Goal: Task Accomplishment & Management: Manage account settings

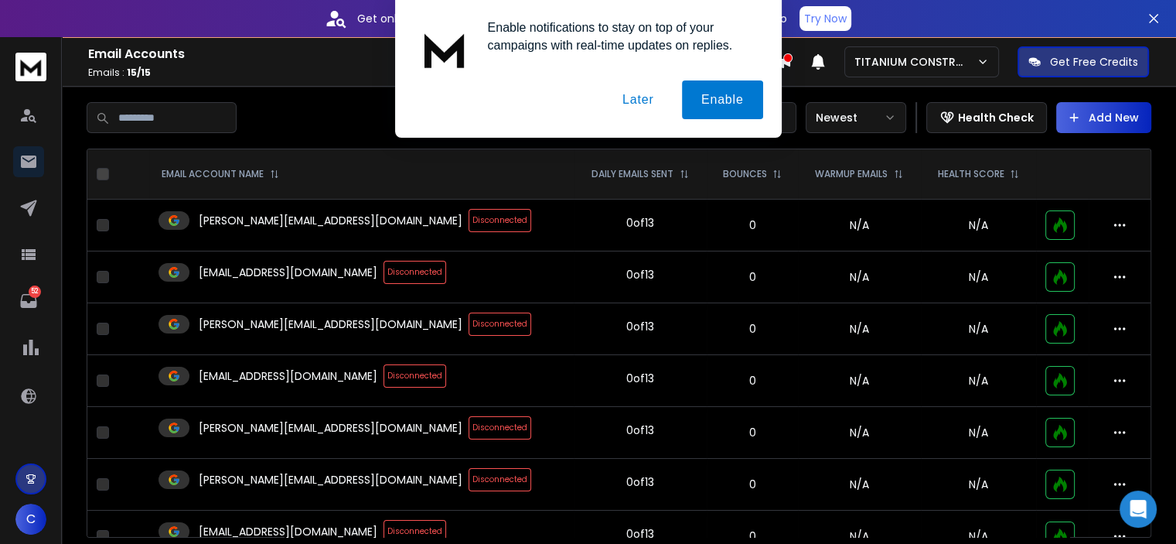
click at [896, 70] on div "Enable notifications to stay on top of your campaigns with real-time updates on…" at bounding box center [588, 69] width 1176 height 138
click at [980, 64] on div "Enable notifications to stay on top of your campaigns with real-time updates on…" at bounding box center [588, 69] width 1176 height 138
click at [955, 55] on div "Enable notifications to stay on top of your campaigns with real-time updates on…" at bounding box center [588, 69] width 1176 height 138
click at [977, 59] on div "Enable notifications to stay on top of your campaigns with real-time updates on…" at bounding box center [588, 69] width 1176 height 138
click at [1157, 16] on div "Enable notifications to stay on top of your campaigns with real-time updates on…" at bounding box center [588, 69] width 1176 height 138
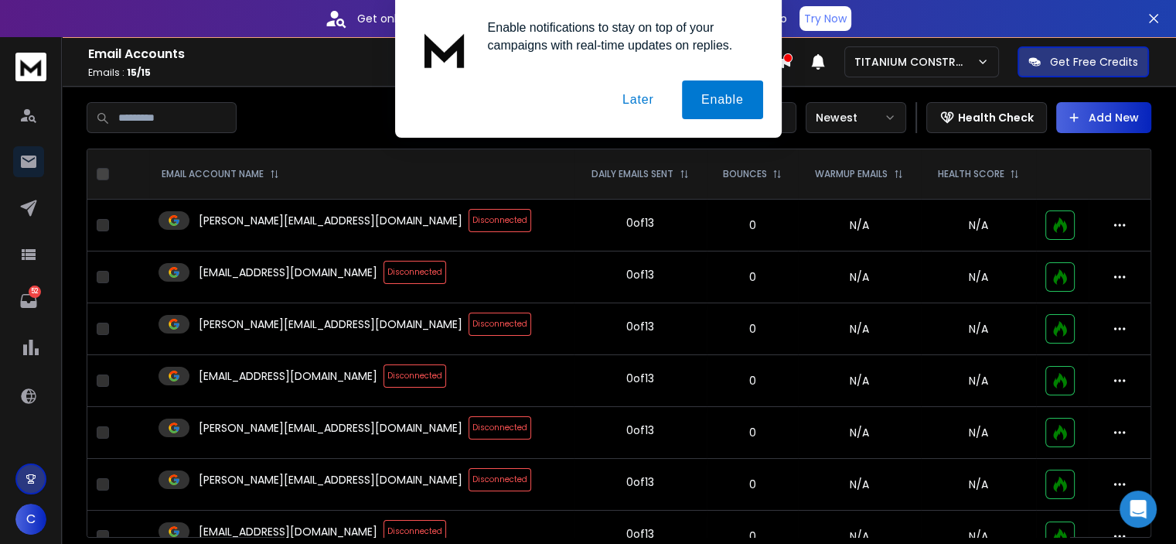
click at [646, 97] on button "Later" at bounding box center [638, 99] width 70 height 39
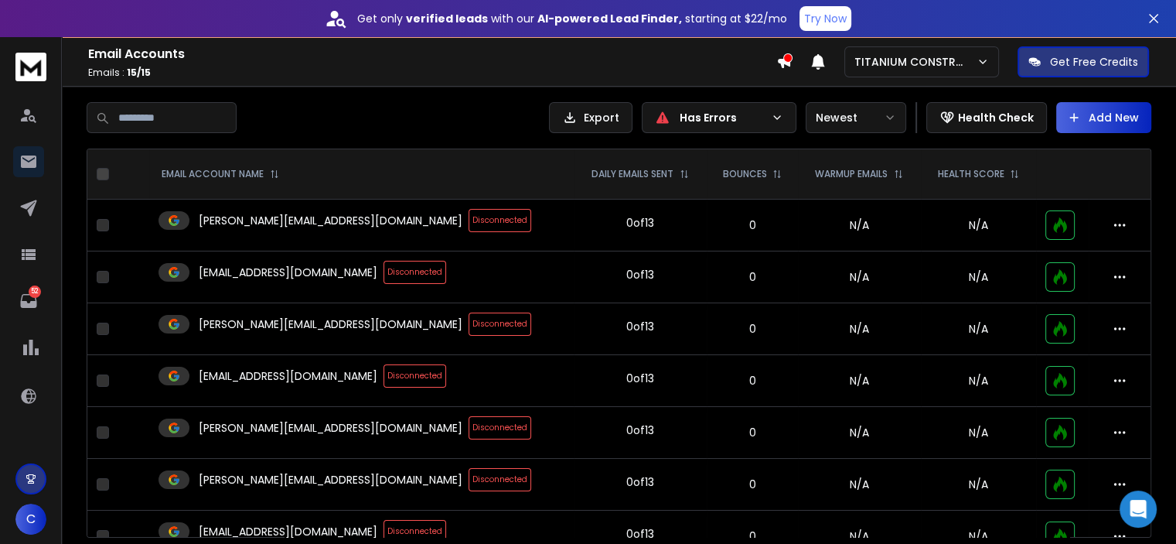
click at [1154, 15] on icon at bounding box center [1154, 19] width 14 height 14
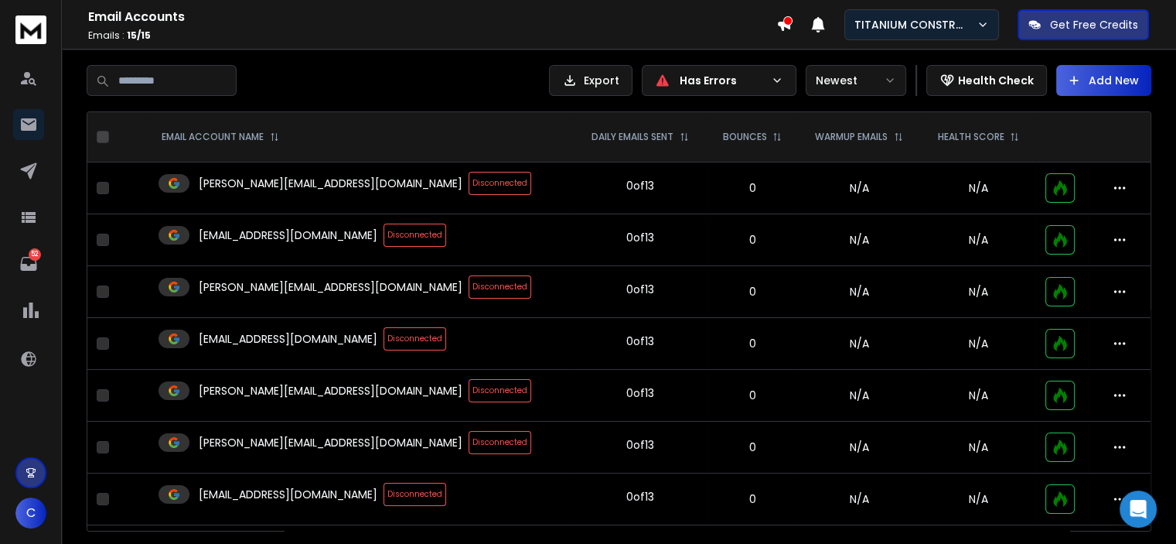
click at [938, 39] on button "TITANIUM CONSTRUCTION" at bounding box center [921, 24] width 155 height 31
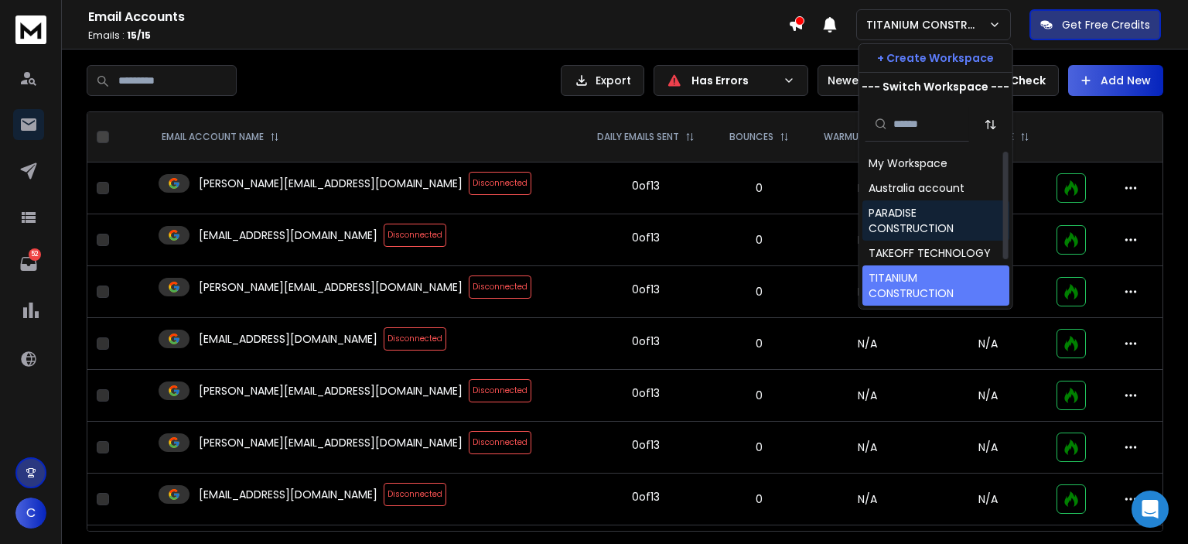
click at [919, 213] on div "PARADISE CONSTRUCTION" at bounding box center [935, 220] width 135 height 31
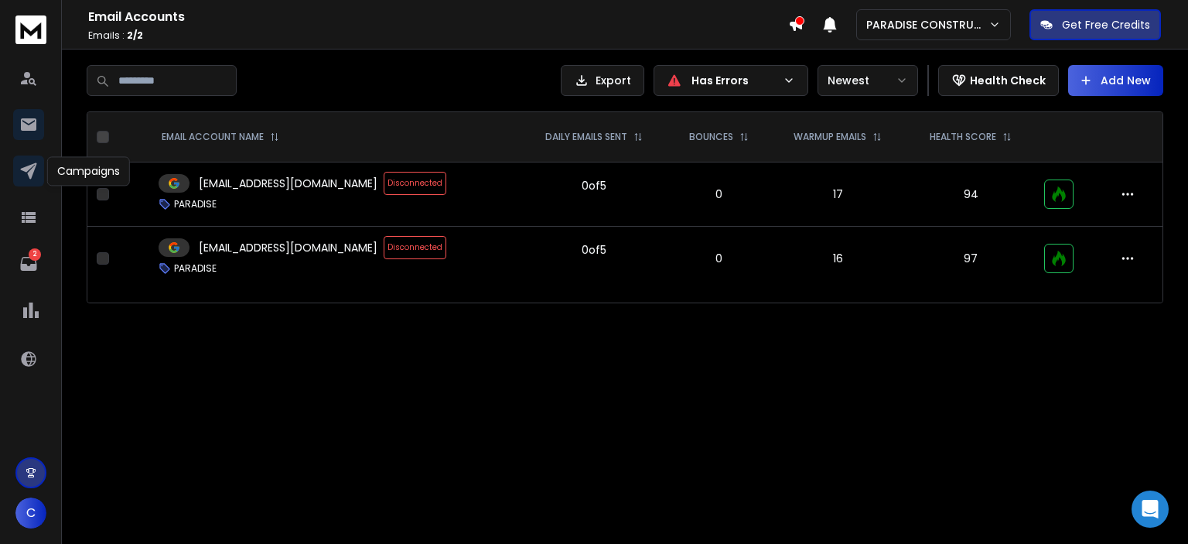
click at [34, 179] on icon at bounding box center [28, 171] width 19 height 19
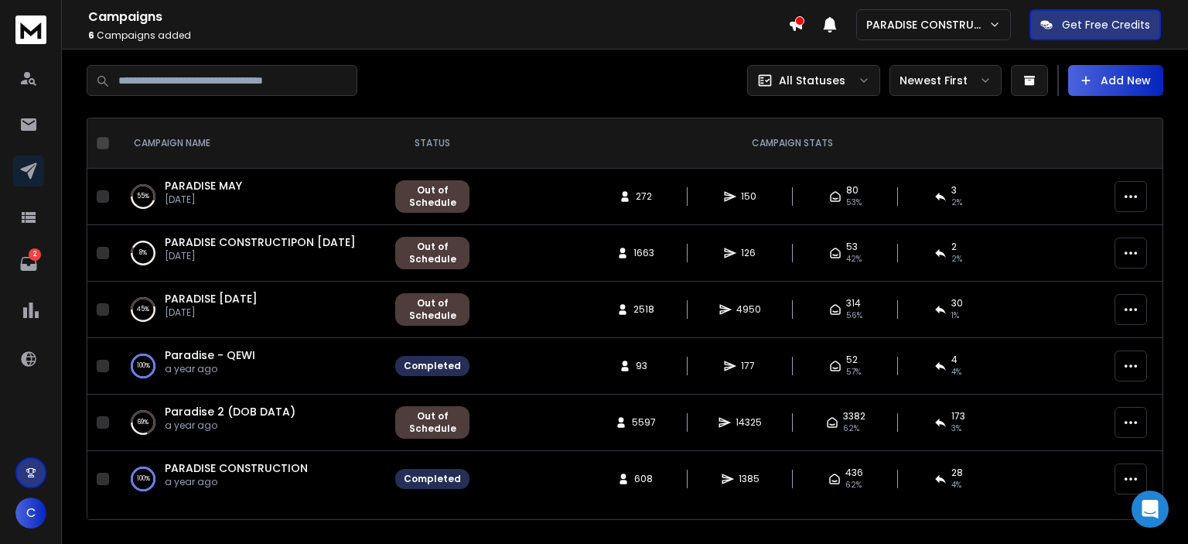
click at [222, 460] on span "PARADISE CONSTRUCTION" at bounding box center [236, 467] width 143 height 15
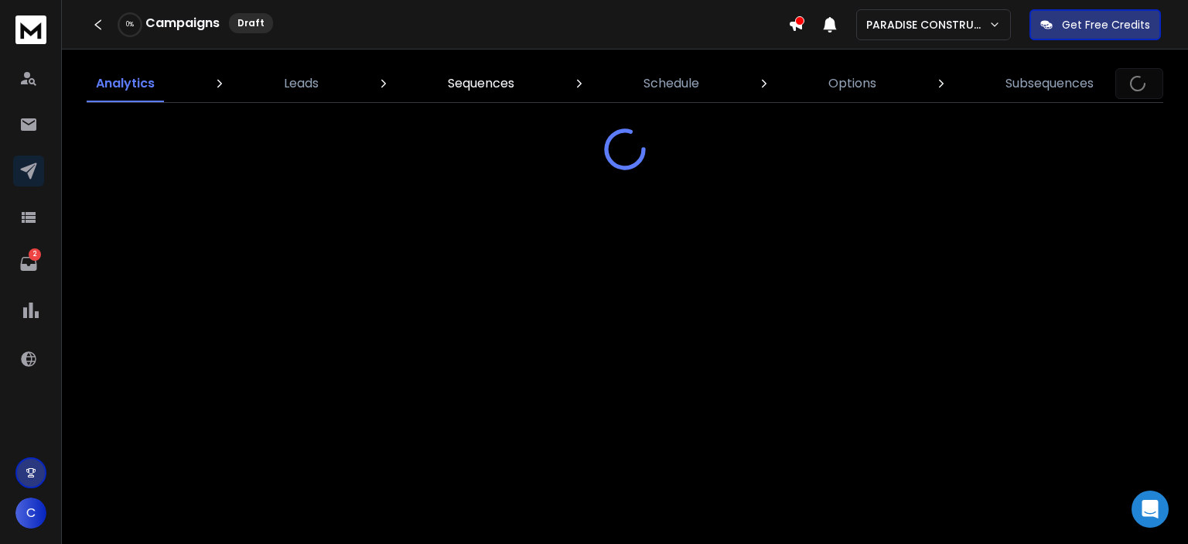
click at [455, 79] on p "Sequences" at bounding box center [481, 83] width 66 height 19
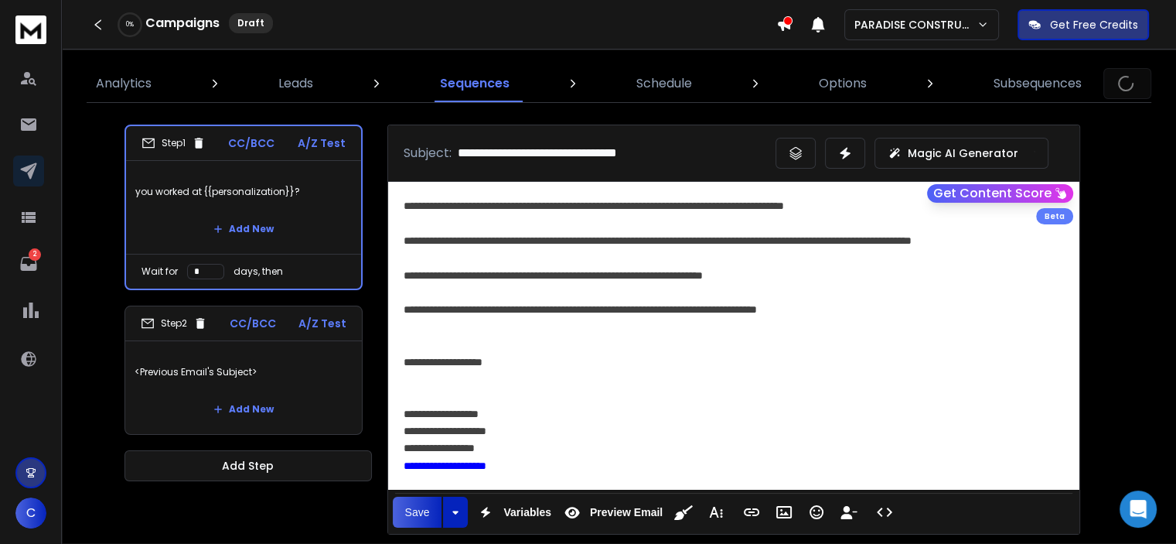
click at [256, 373] on p "<Previous Email's Subject>" at bounding box center [244, 371] width 218 height 43
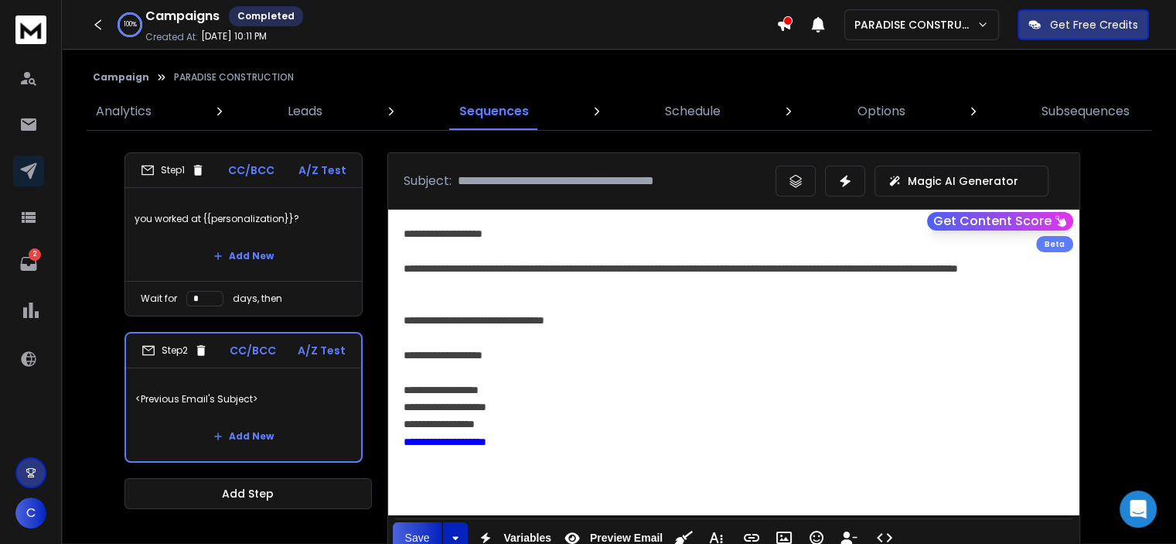
click at [15, 171] on link at bounding box center [28, 170] width 31 height 31
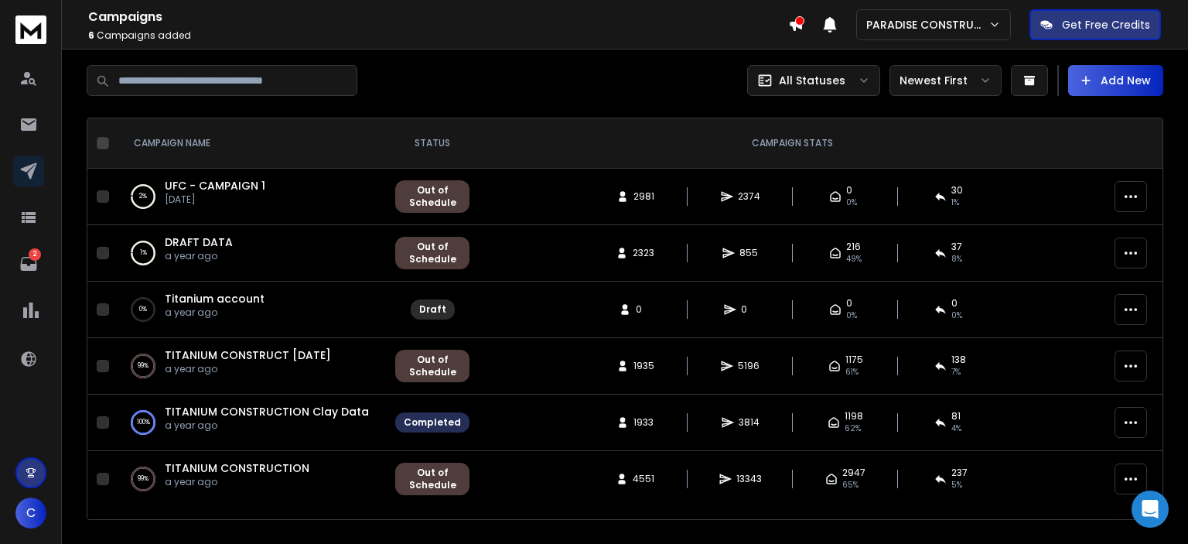
click at [235, 188] on span "UFC - CAMPAIGN 1" at bounding box center [215, 185] width 101 height 15
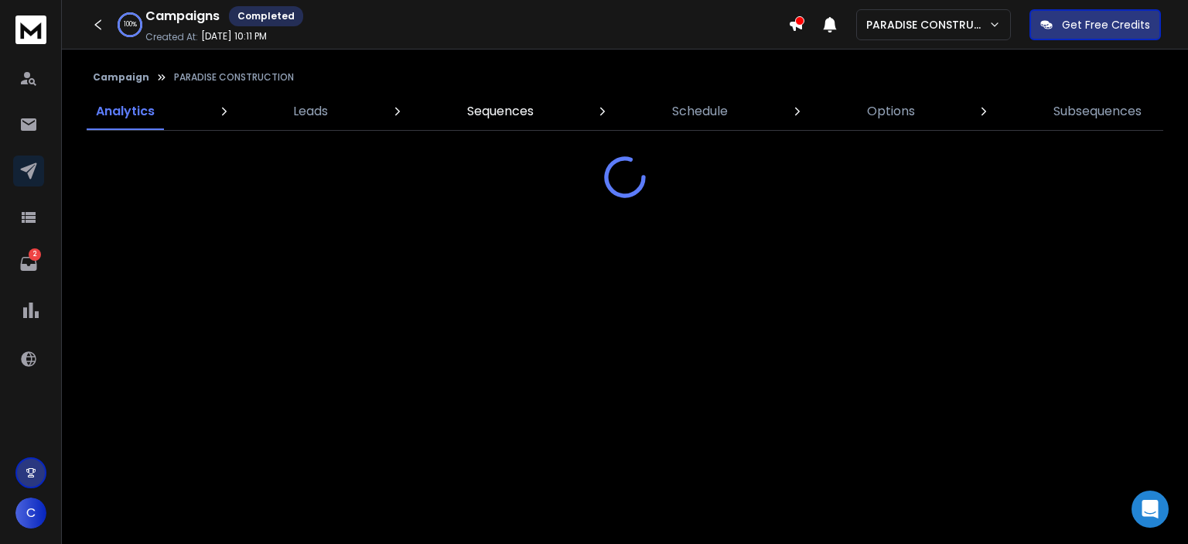
click at [493, 107] on p "Sequences" at bounding box center [500, 111] width 66 height 19
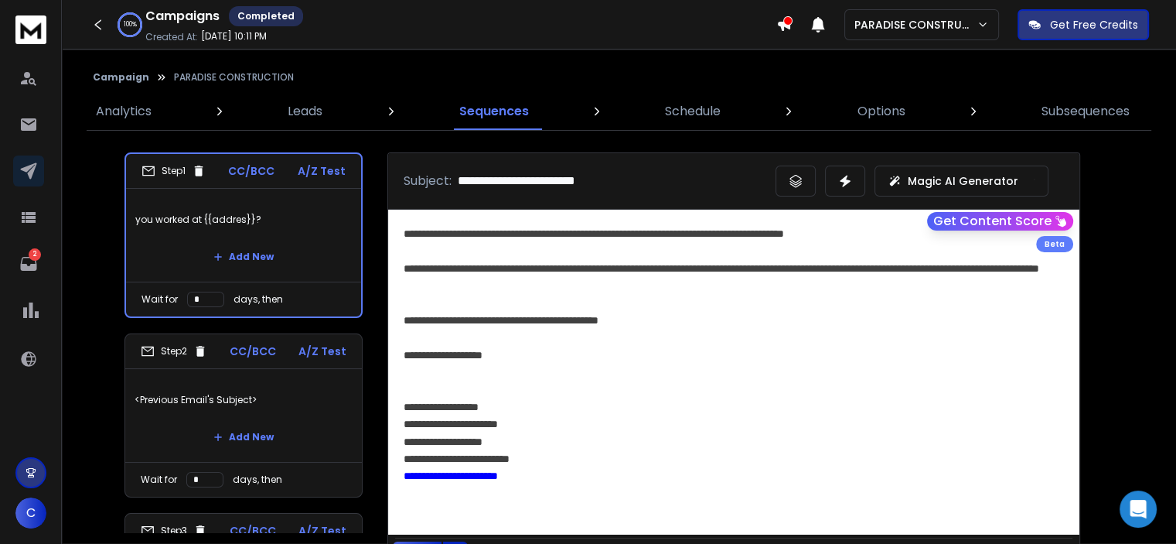
click at [263, 401] on p "<Previous Email's Subject>" at bounding box center [244, 399] width 218 height 43
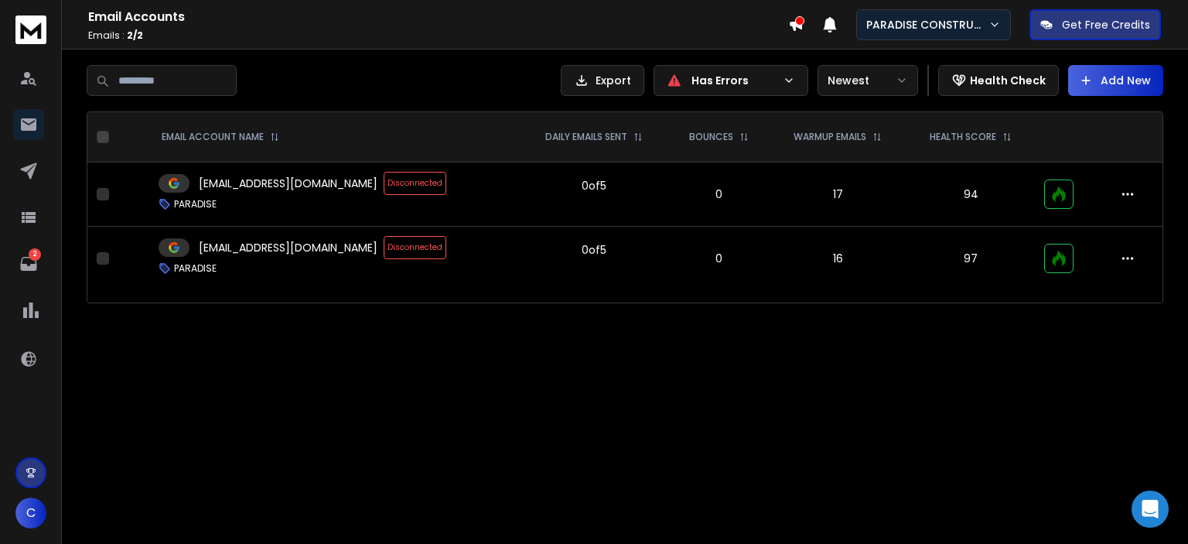
click at [947, 27] on p "PARADISE CONSTRUCTION" at bounding box center [927, 24] width 122 height 15
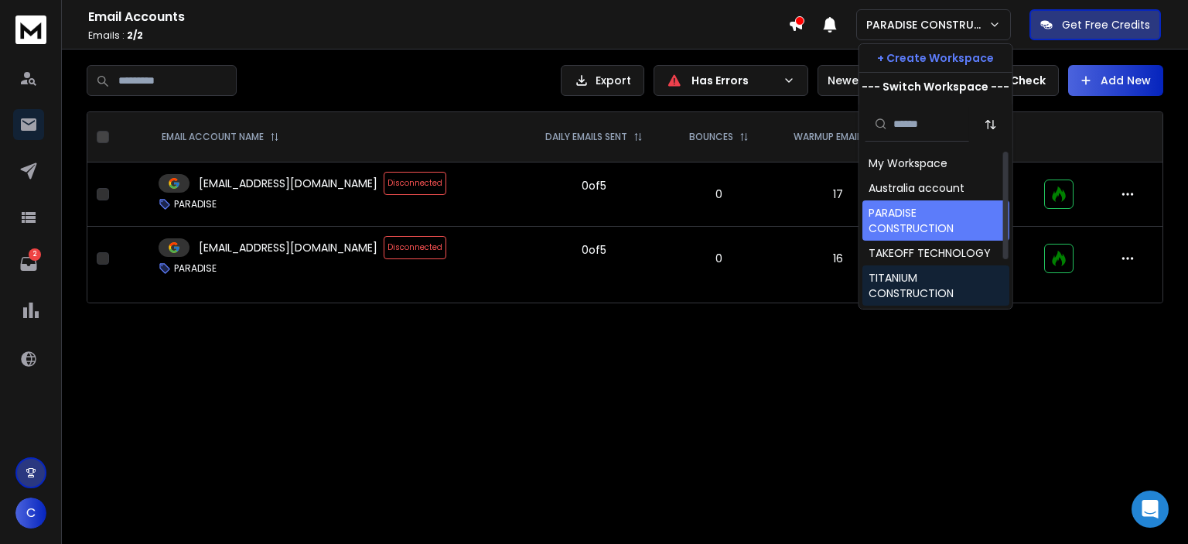
click at [923, 278] on div "TITANIUM CONSTRUCTION" at bounding box center [935, 285] width 135 height 31
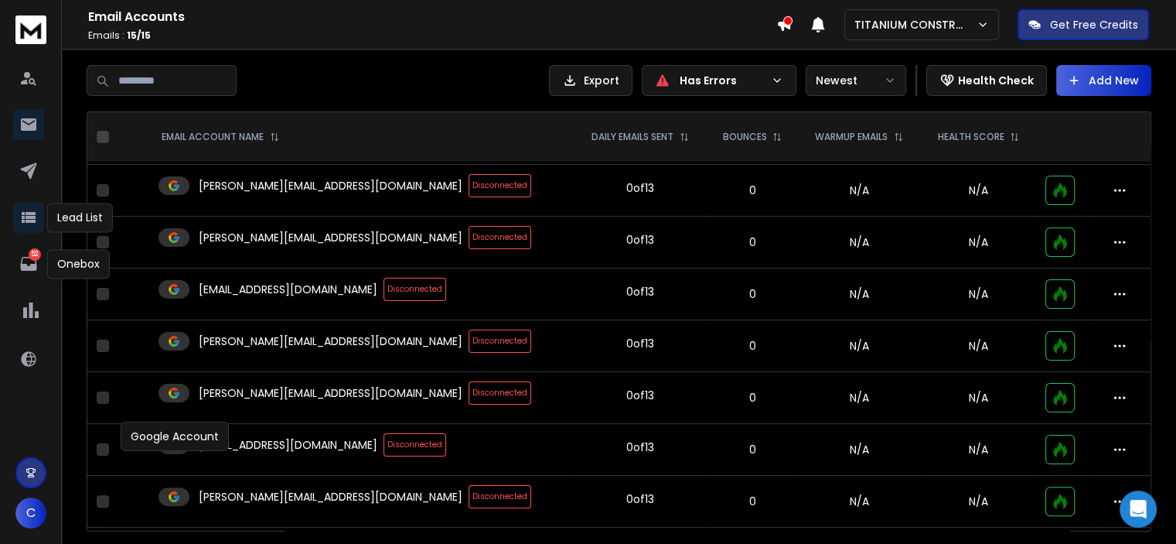
scroll to position [336, 0]
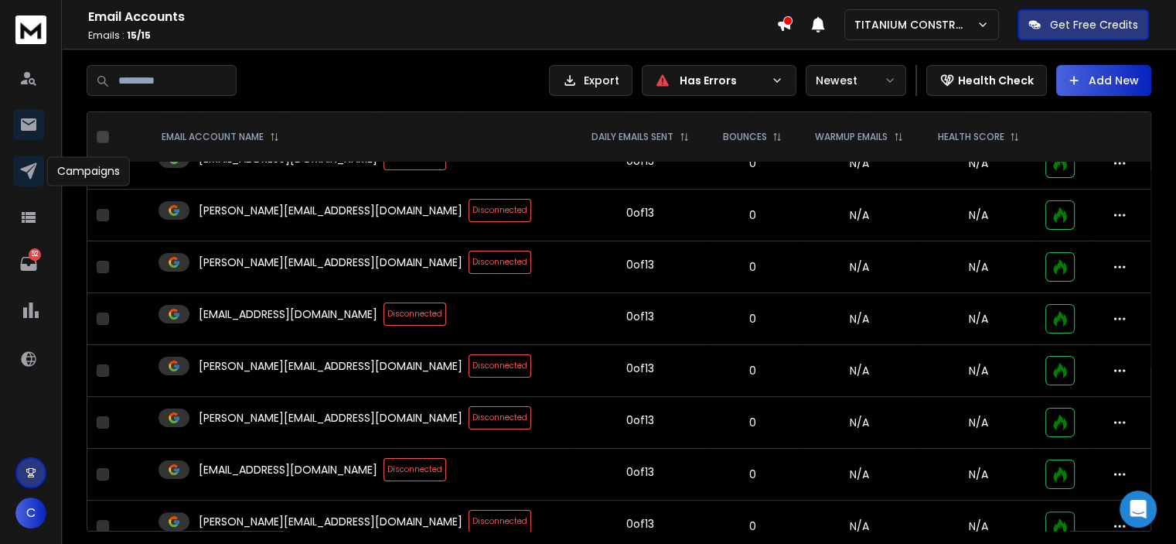
click at [22, 173] on icon at bounding box center [28, 171] width 19 height 19
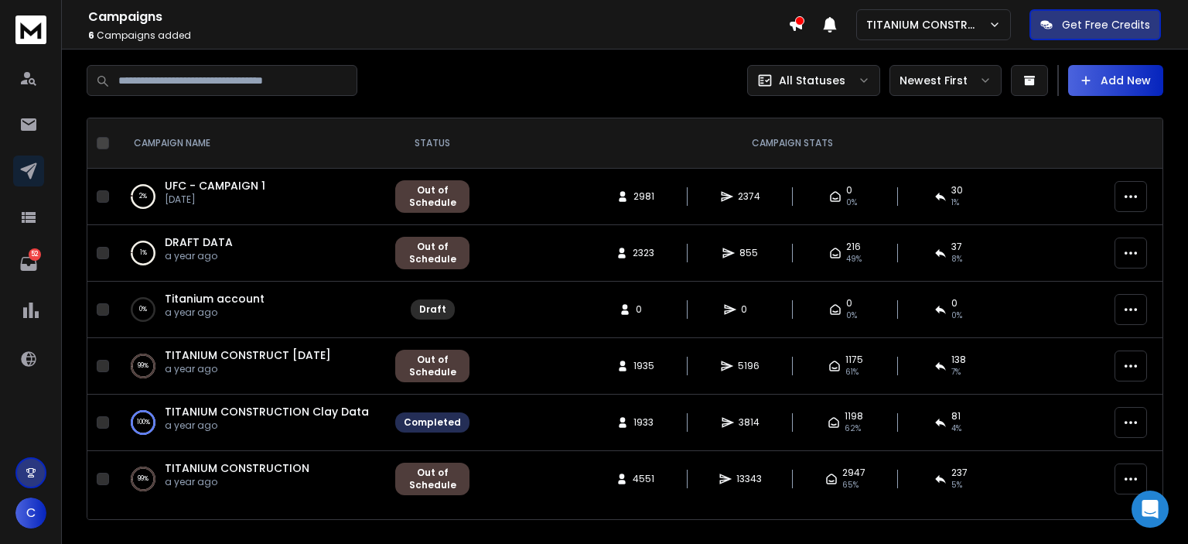
click at [280, 465] on span "TITANIUM CONSTRUCTION" at bounding box center [237, 467] width 145 height 15
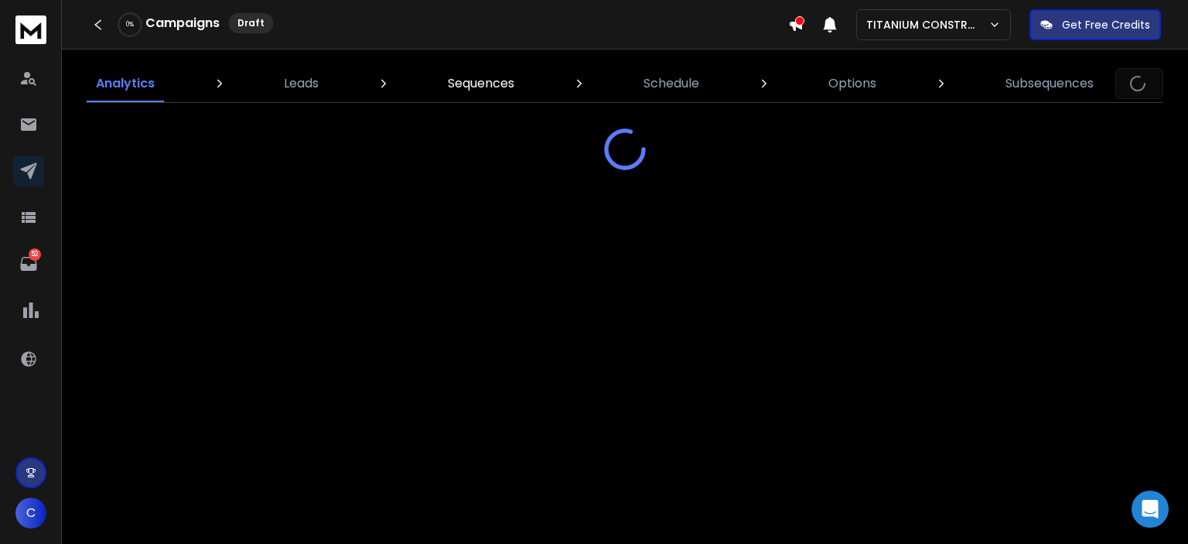
click at [448, 82] on p "Sequences" at bounding box center [481, 83] width 66 height 19
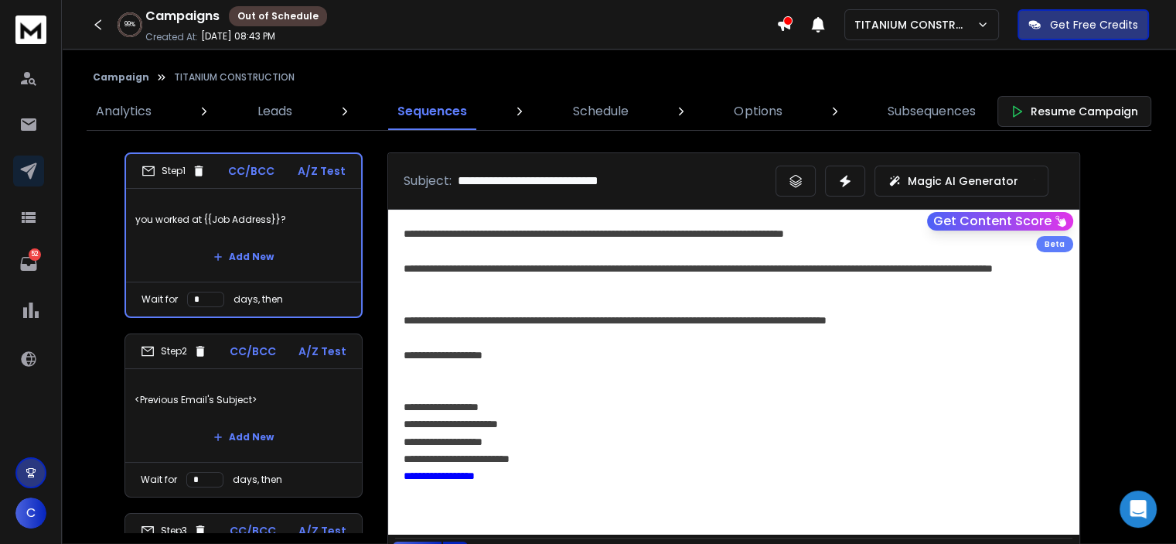
click at [303, 404] on p "<Previous Email's Subject>" at bounding box center [244, 399] width 218 height 43
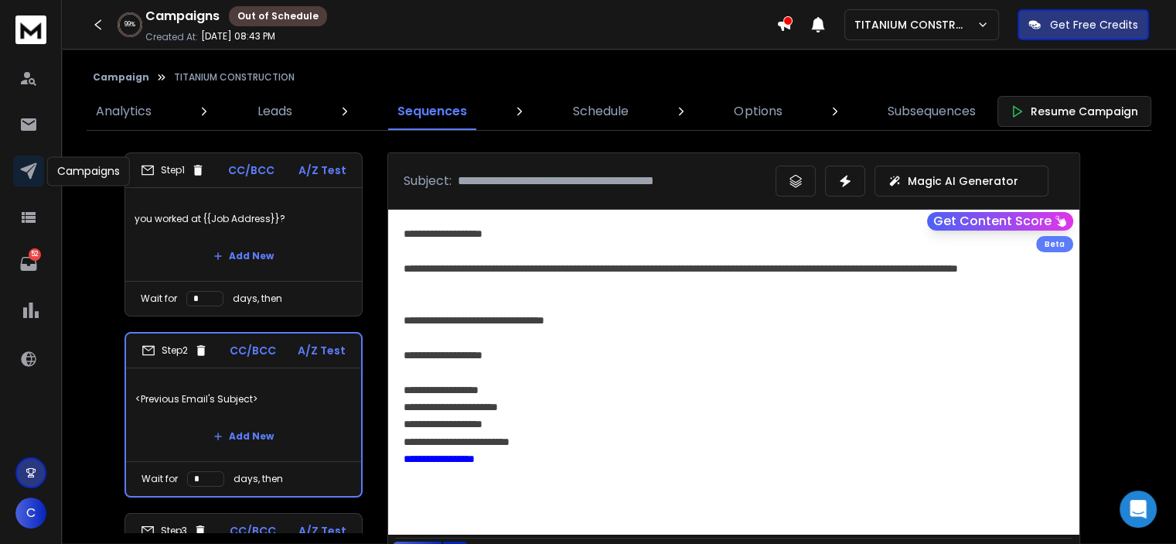
click at [23, 157] on link at bounding box center [28, 170] width 31 height 31
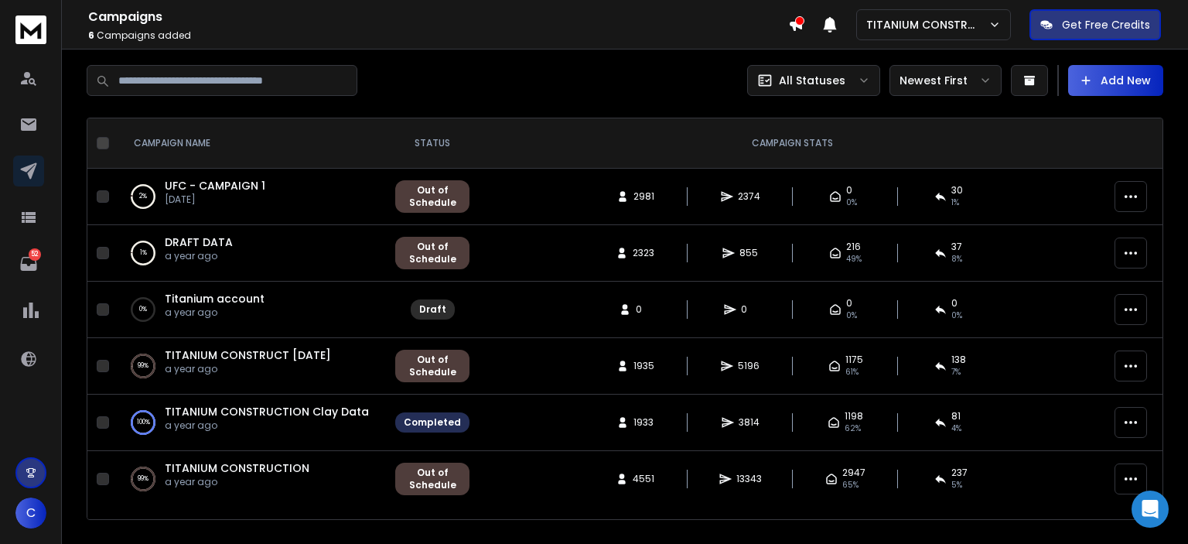
click at [303, 404] on span "TITANIUM CONSTRUCTION Clay Data" at bounding box center [267, 411] width 204 height 15
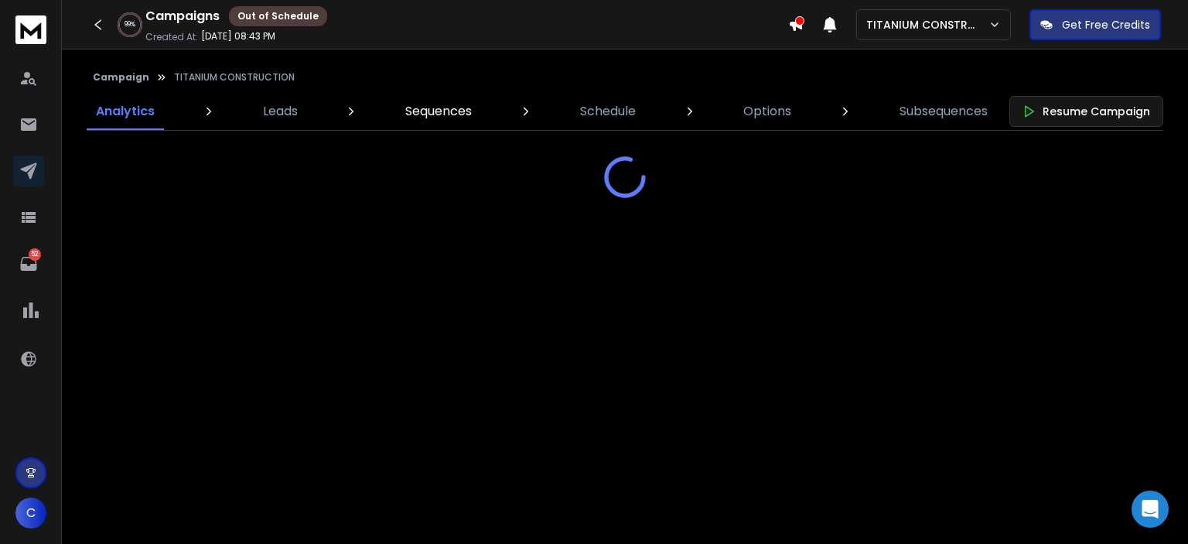
click at [435, 98] on link "Sequences" at bounding box center [438, 111] width 85 height 37
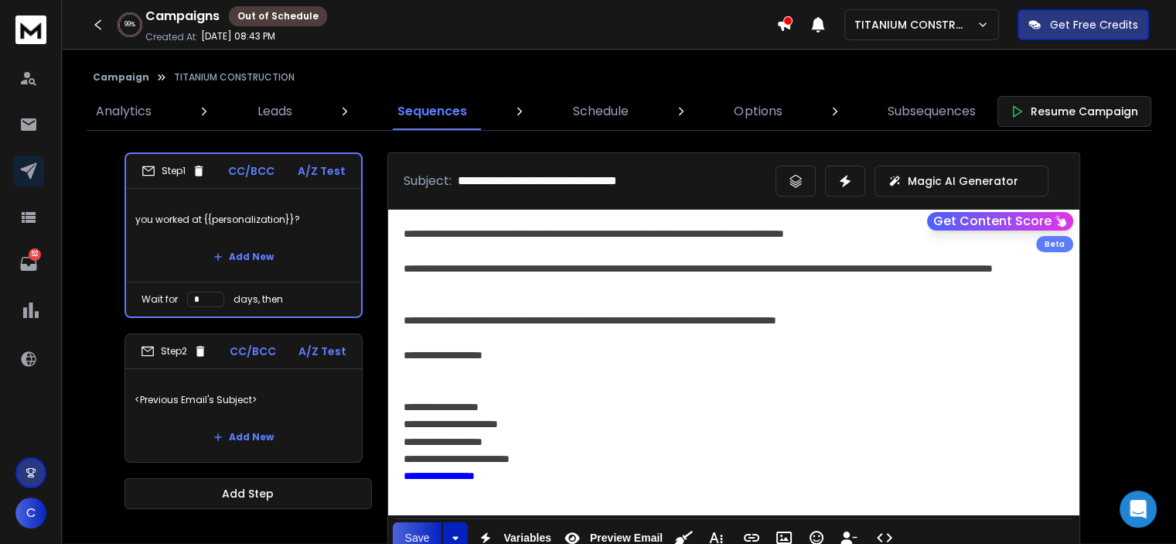
click at [311, 391] on p "<Previous Email's Subject>" at bounding box center [244, 399] width 218 height 43
